Goal: Communication & Community: Answer question/provide support

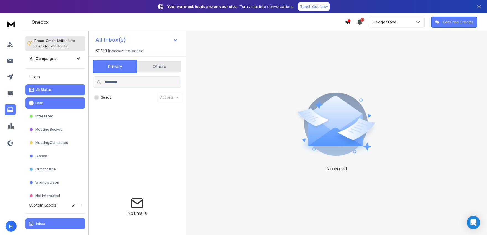
click at [43, 89] on p "All Status" at bounding box center [44, 90] width 16 height 4
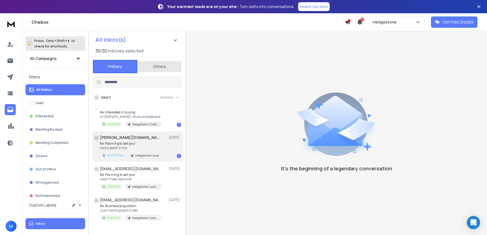
scroll to position [33, 0]
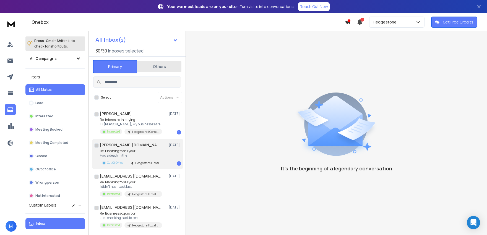
click at [144, 150] on p "Re: Planning to sell your" at bounding box center [132, 151] width 65 height 4
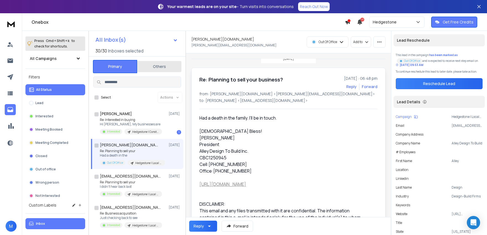
scroll to position [13, 0]
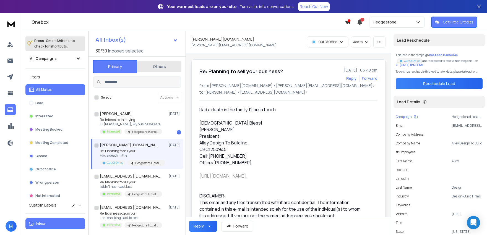
click at [198, 225] on div "Reply" at bounding box center [199, 227] width 10 height 6
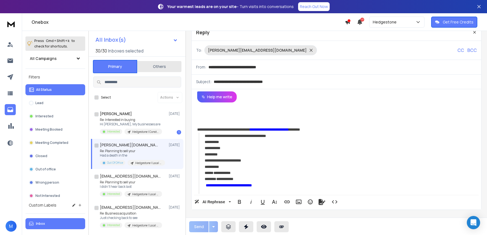
scroll to position [0, 0]
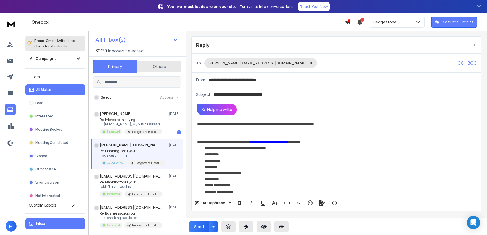
click at [197, 225] on button "Send" at bounding box center [198, 227] width 19 height 11
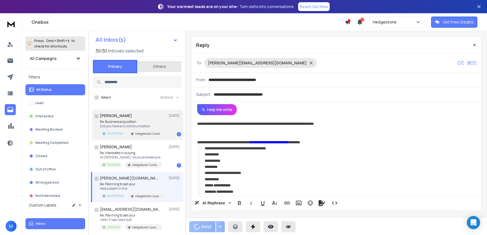
click at [140, 121] on p "Re: Business acquisition" at bounding box center [132, 122] width 65 height 4
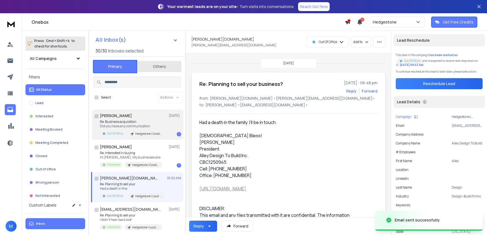
click at [127, 114] on div "[PERSON_NAME] [DATE]" at bounding box center [140, 116] width 81 height 6
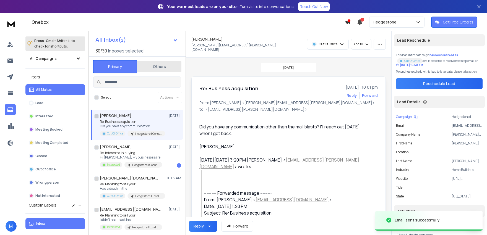
click at [347, 93] on button "Reply" at bounding box center [352, 96] width 11 height 6
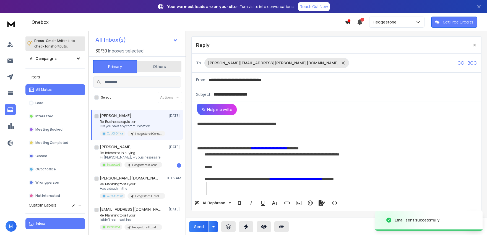
click at [306, 122] on div "**********" at bounding box center [333, 124] width 273 height 6
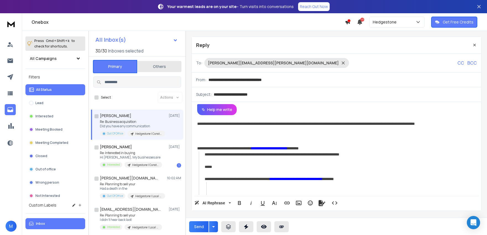
click at [198, 226] on button "Send" at bounding box center [198, 227] width 19 height 11
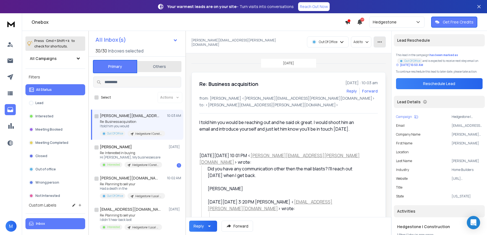
click at [378, 41] on icon "button" at bounding box center [379, 42] width 5 height 5
click at [360, 63] on div "Delete email" at bounding box center [359, 64] width 30 height 6
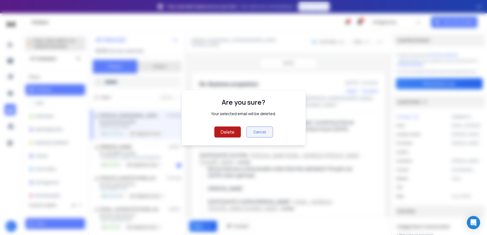
click at [225, 130] on button "Delete" at bounding box center [227, 132] width 27 height 11
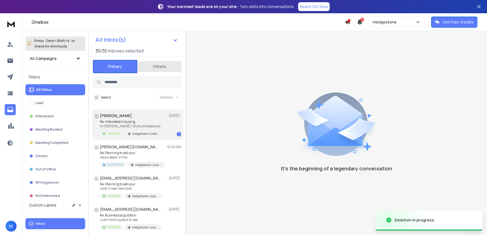
click at [142, 119] on div "[PERSON_NAME] [DATE] Re: Interested in buying Hi [PERSON_NAME], My businesses a…" at bounding box center [140, 125] width 81 height 24
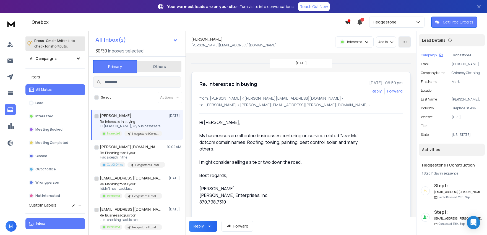
click at [404, 41] on icon "button" at bounding box center [404, 42] width 5 height 5
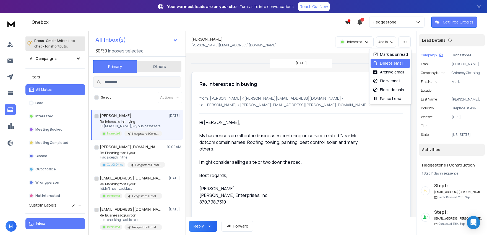
click at [392, 63] on div "Delete email" at bounding box center [388, 64] width 30 height 6
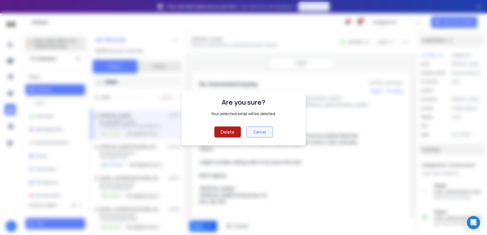
click at [229, 130] on button "Delete" at bounding box center [227, 132] width 27 height 11
